Goal: Task Accomplishment & Management: Use online tool/utility

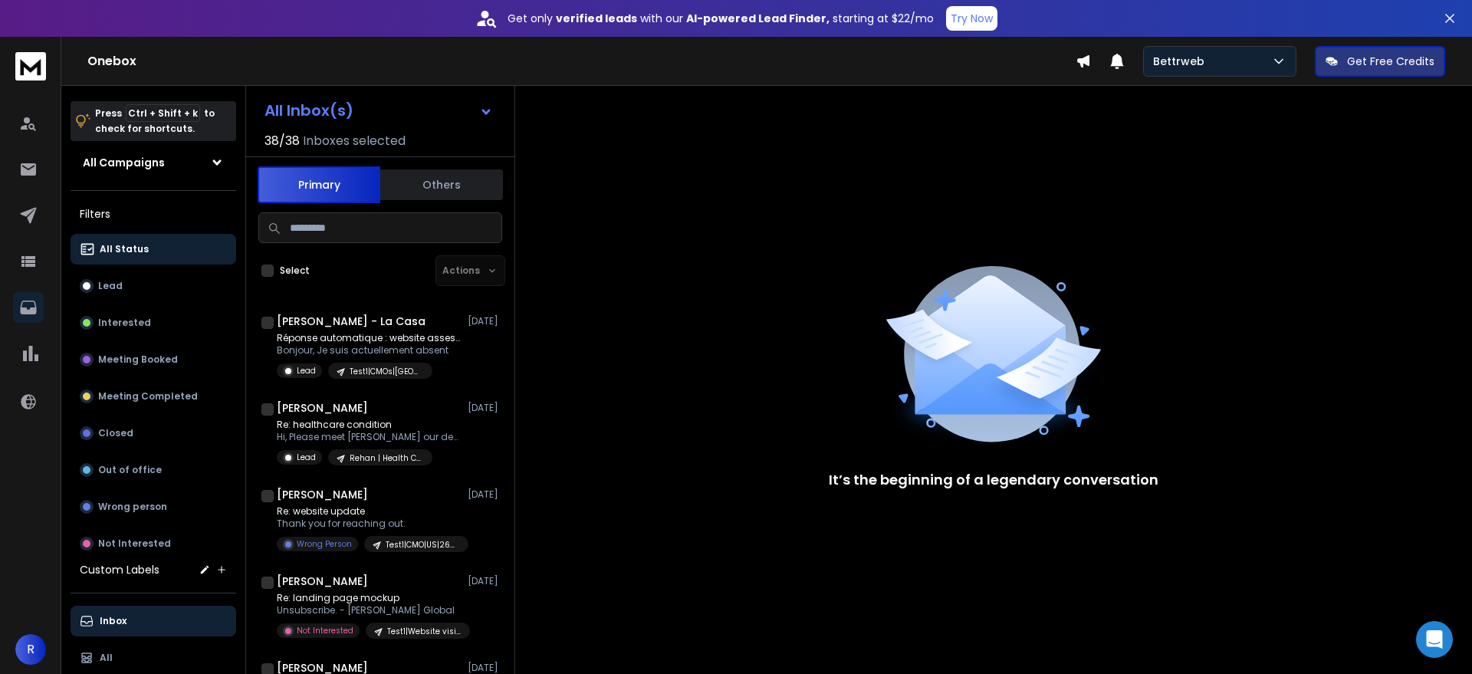
click at [1218, 54] on div "Bettrweb" at bounding box center [1219, 61] width 133 height 15
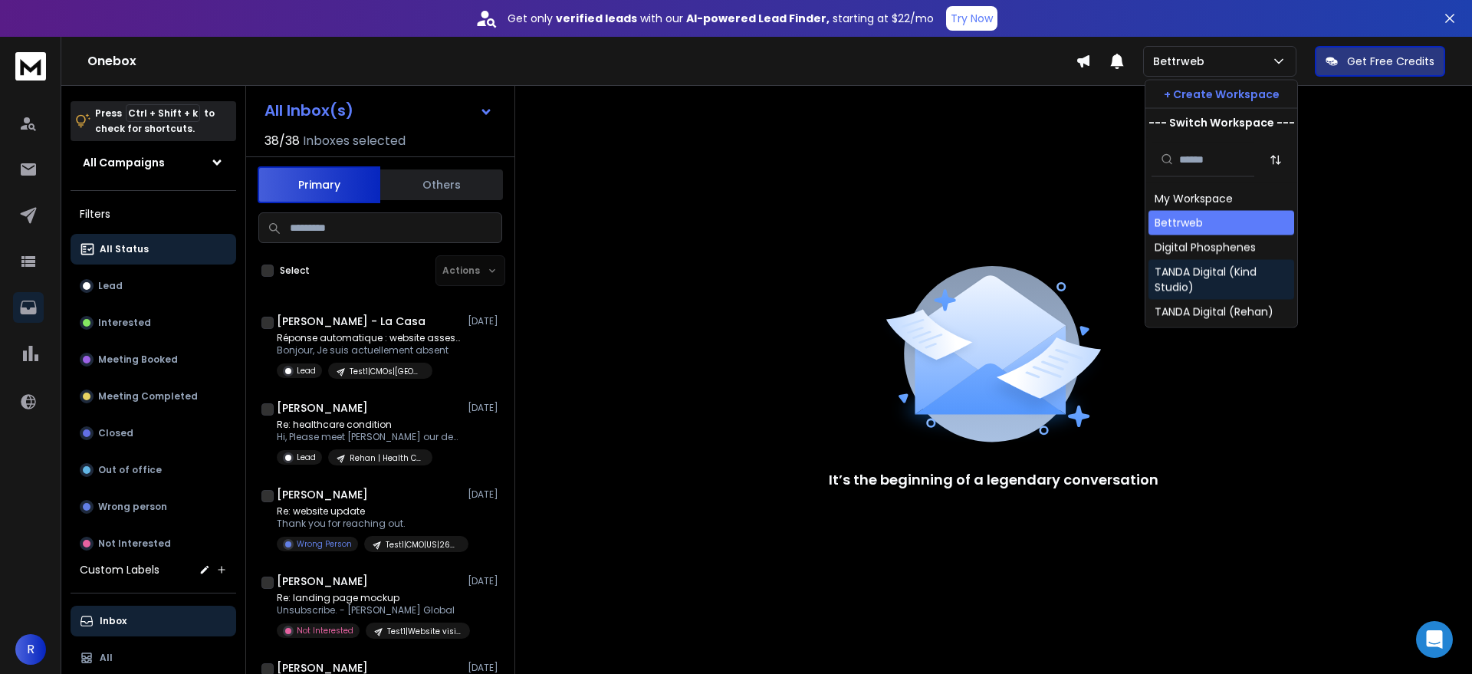
click at [1207, 272] on div "TANDA Digital (Kind Studio)" at bounding box center [1221, 280] width 133 height 31
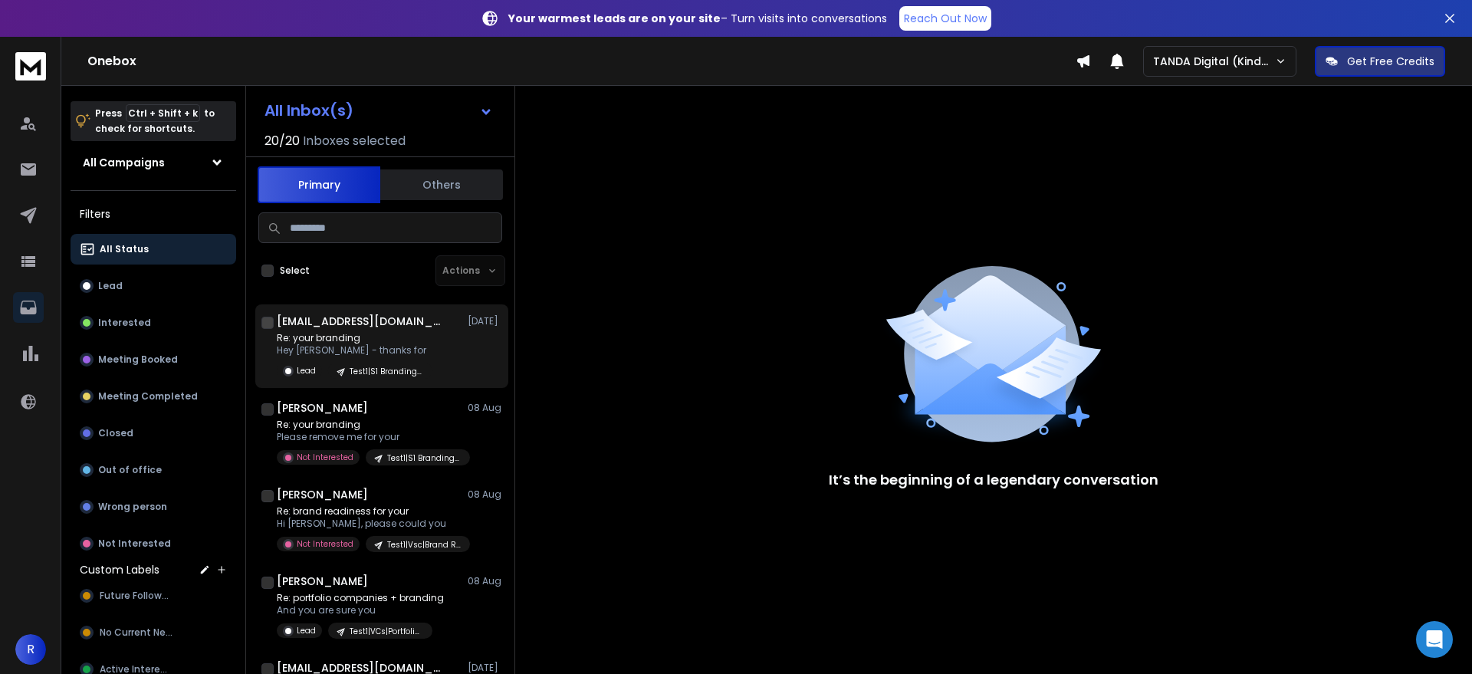
click at [384, 334] on p "Re: your branding" at bounding box center [355, 338] width 156 height 12
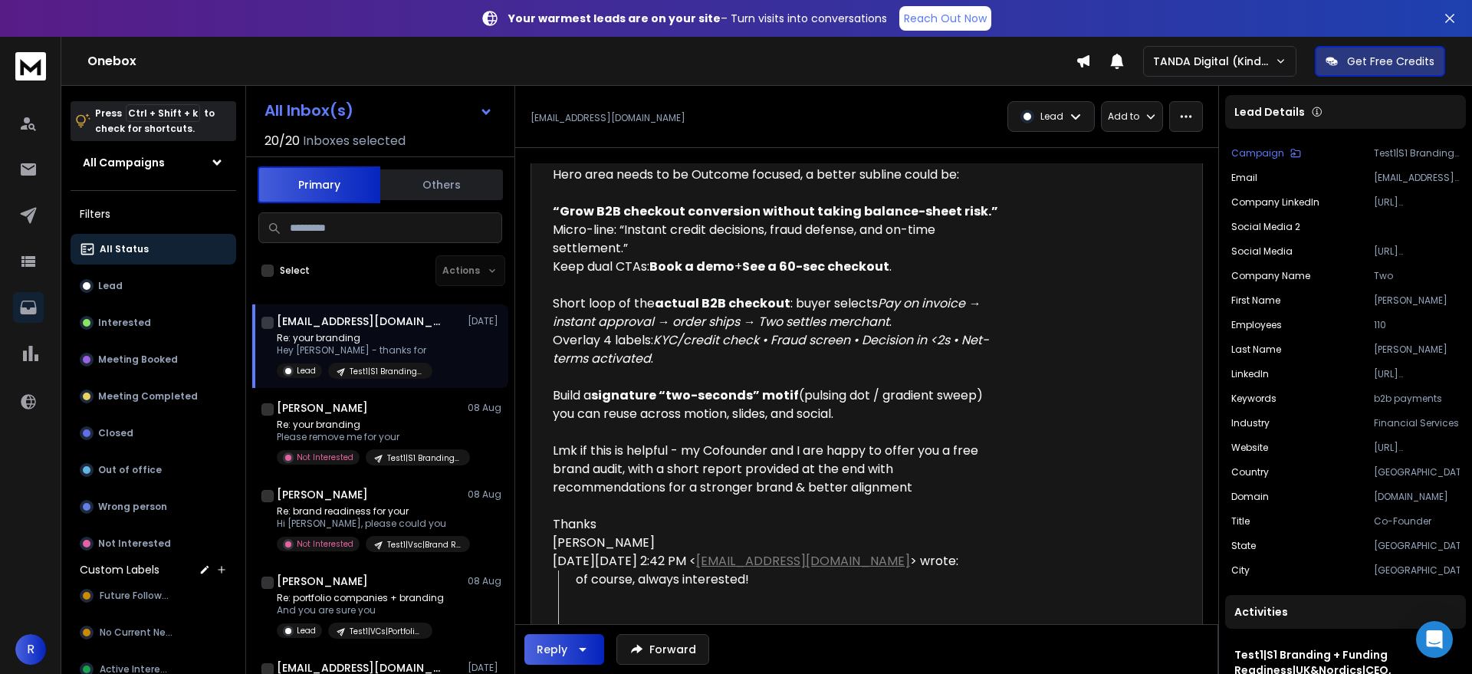
scroll to position [258, 0]
click at [0, 509] on div "R" at bounding box center [30, 358] width 61 height 643
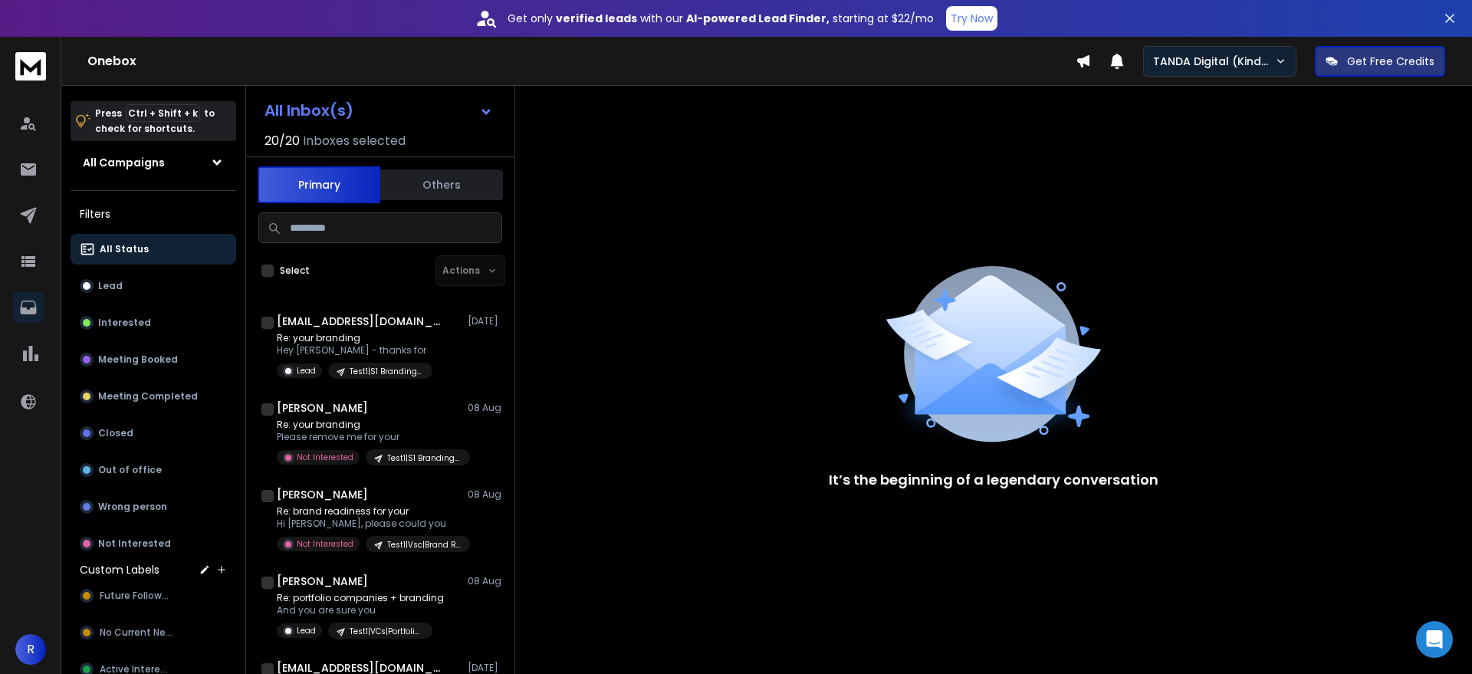
click at [1215, 54] on p "TANDA Digital (Kind Studio)" at bounding box center [1214, 61] width 122 height 15
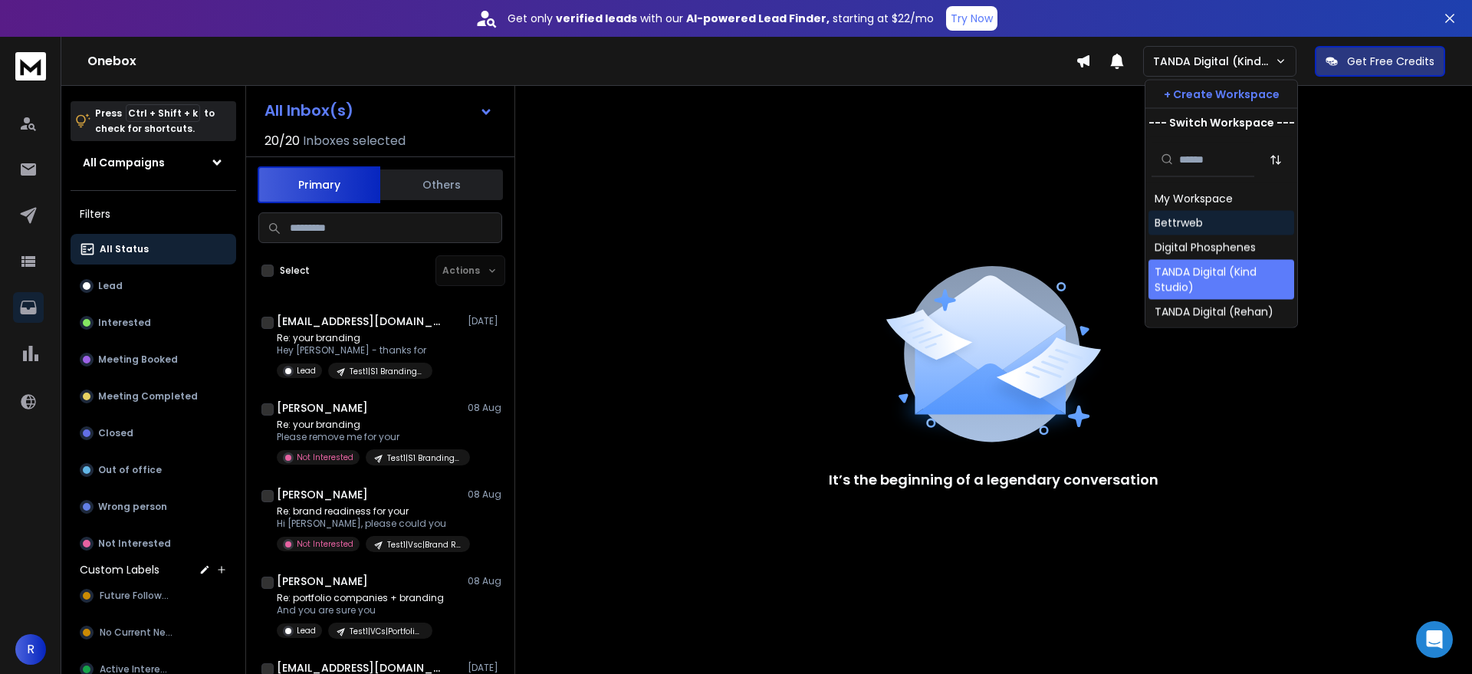
click at [1215, 214] on div "Bettrweb" at bounding box center [1222, 223] width 146 height 25
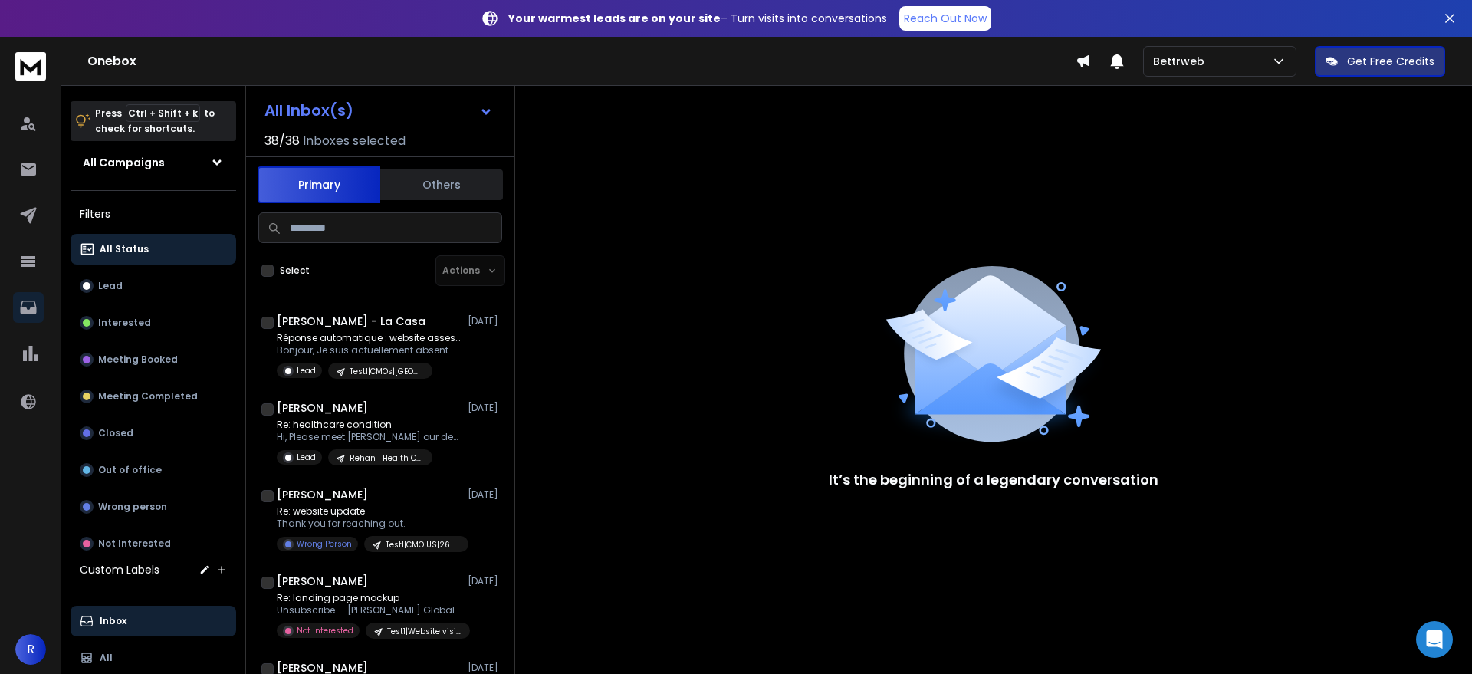
click at [29, 574] on div "R" at bounding box center [30, 358] width 61 height 643
